Goal: Navigation & Orientation: Find specific page/section

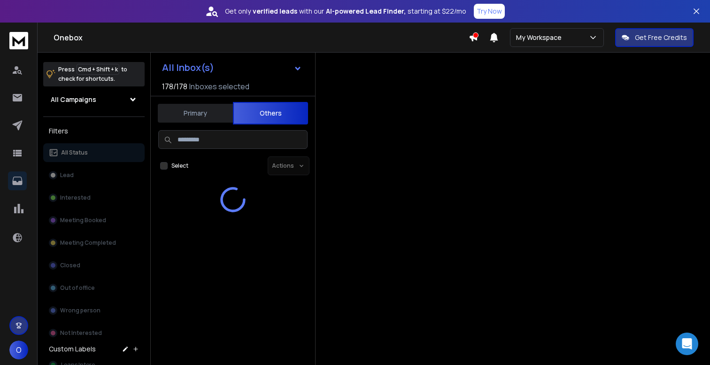
click at [277, 122] on button "Others" at bounding box center [270, 113] width 75 height 23
drag, startPoint x: 0, startPoint y: 0, endPoint x: 271, endPoint y: 123, distance: 297.3
click at [271, 123] on button "Others" at bounding box center [270, 113] width 75 height 23
click at [195, 126] on div at bounding box center [233, 137] width 157 height 23
drag, startPoint x: 195, startPoint y: 126, endPoint x: 308, endPoint y: 156, distance: 116.2
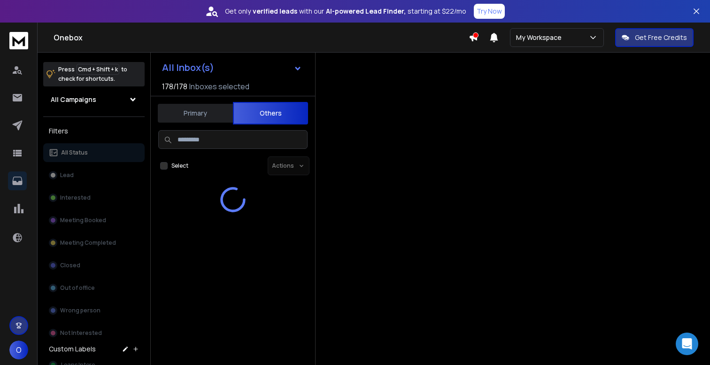
click at [195, 126] on div at bounding box center [233, 137] width 157 height 23
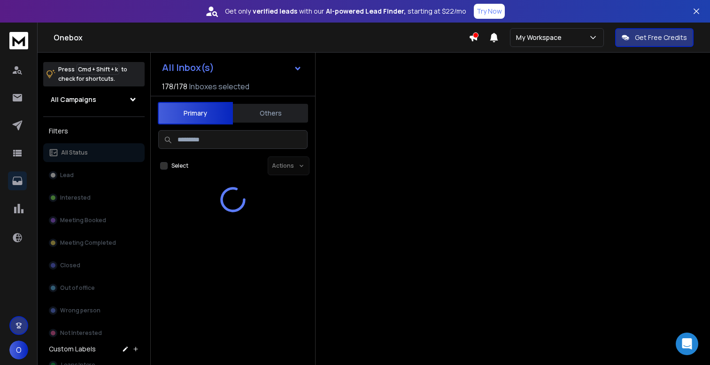
click at [214, 117] on button "Primary" at bounding box center [195, 113] width 75 height 23
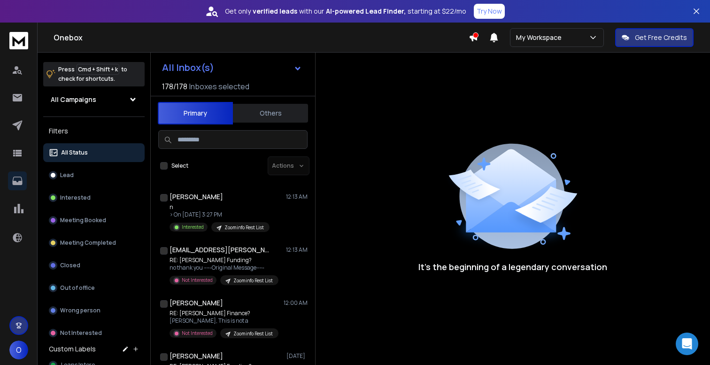
click at [268, 121] on button "Others" at bounding box center [270, 113] width 75 height 21
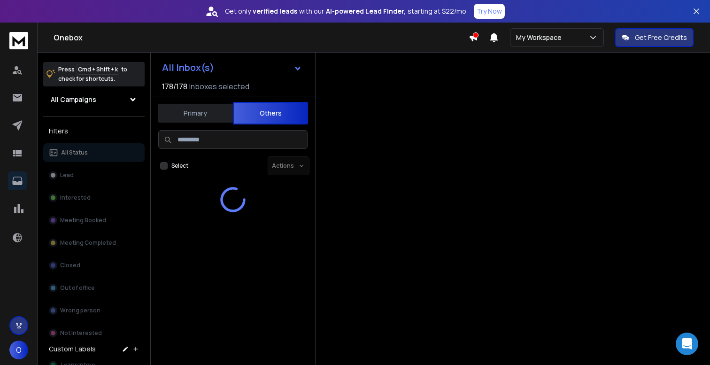
drag, startPoint x: 268, startPoint y: 121, endPoint x: 260, endPoint y: 173, distance: 53.2
click at [268, 121] on button "Others" at bounding box center [270, 113] width 75 height 23
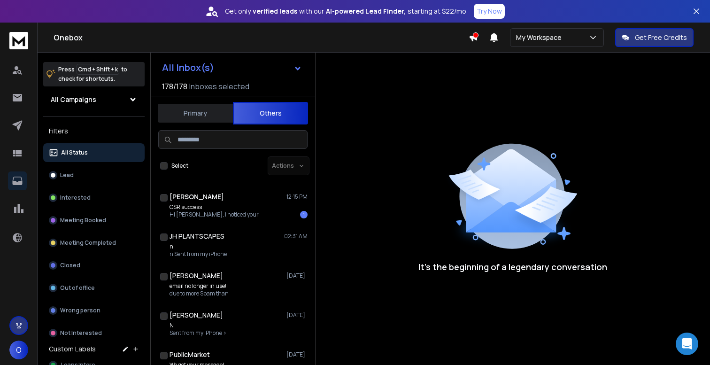
click at [257, 185] on div "[PERSON_NAME] 12:15 PM CSR success Hi [PERSON_NAME], I noticed your 1 JH PLANTS…" at bounding box center [233, 320] width 164 height 270
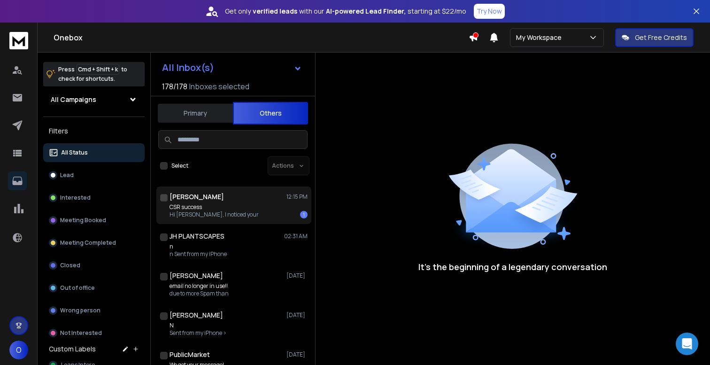
click at [257, 190] on div "[PERSON_NAME] 12:15 PM CSR success Hi [PERSON_NAME], I noticed your 1" at bounding box center [233, 206] width 155 height 38
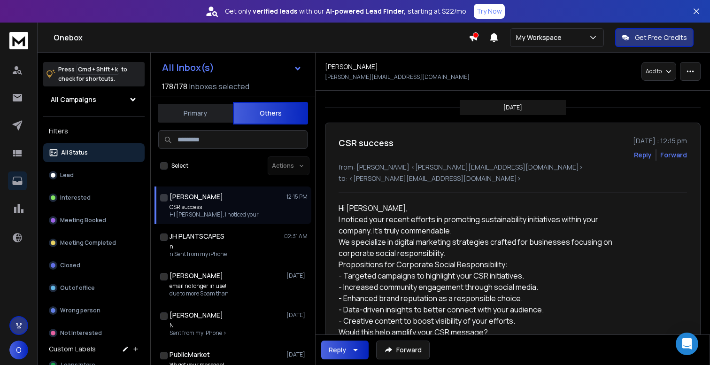
click at [195, 115] on button "Primary" at bounding box center [195, 113] width 75 height 21
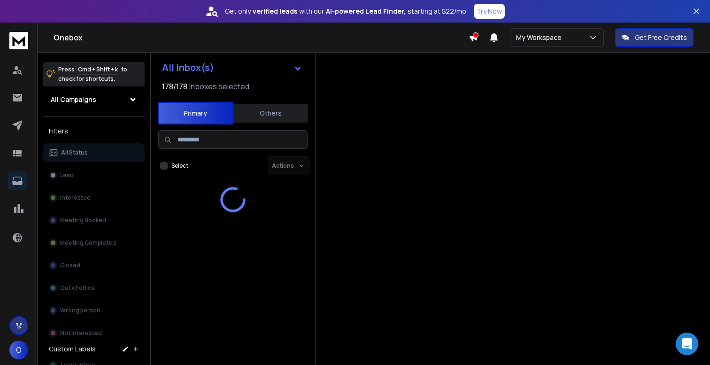
click at [195, 115] on button "Primary" at bounding box center [195, 113] width 75 height 23
